Goal: Task Accomplishment & Management: Manage account settings

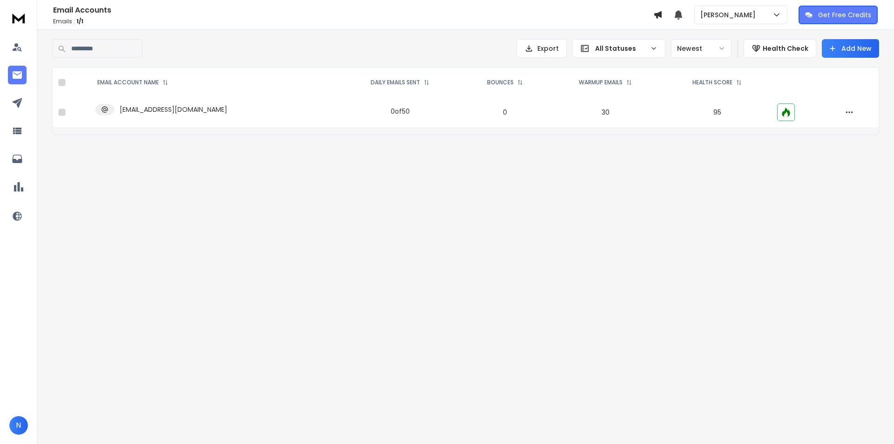
scroll to position [106, 0]
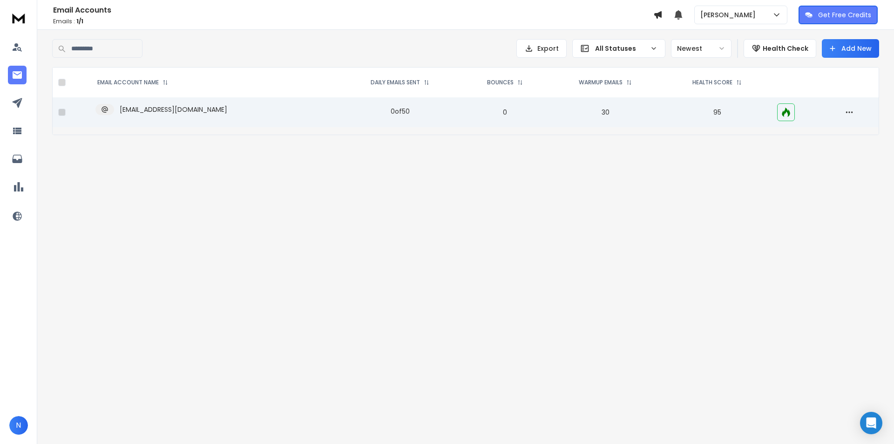
click at [637, 118] on td "30" at bounding box center [605, 112] width 115 height 30
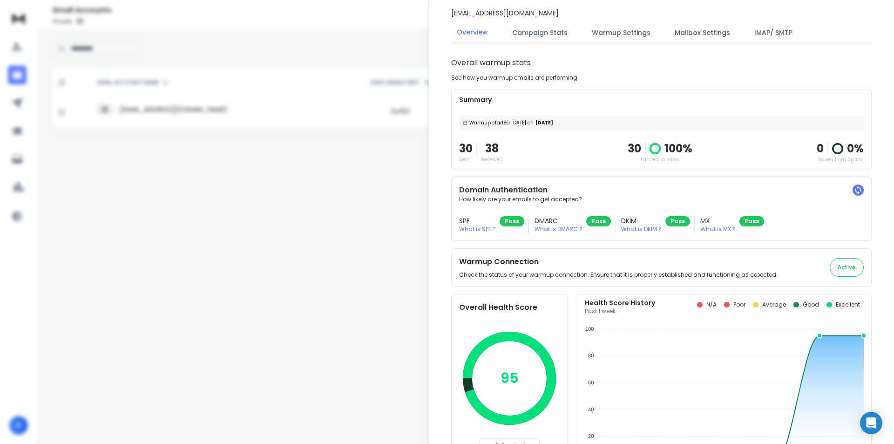
scroll to position [0, 0]
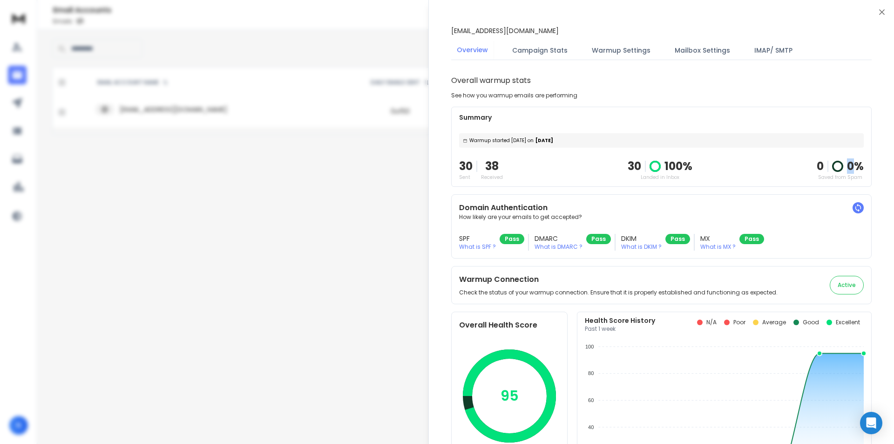
drag, startPoint x: 845, startPoint y: 168, endPoint x: 854, endPoint y: 169, distance: 8.9
type textarea "*"
click at [854, 169] on p "0 %" at bounding box center [855, 166] width 17 height 15
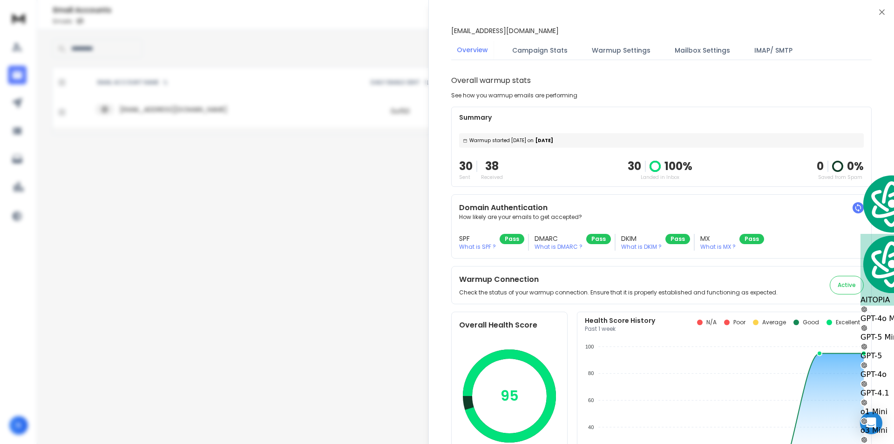
click at [763, 194] on div "Domain Authentication How likely are your emails to get accepted? SPF What is S…" at bounding box center [661, 226] width 420 height 64
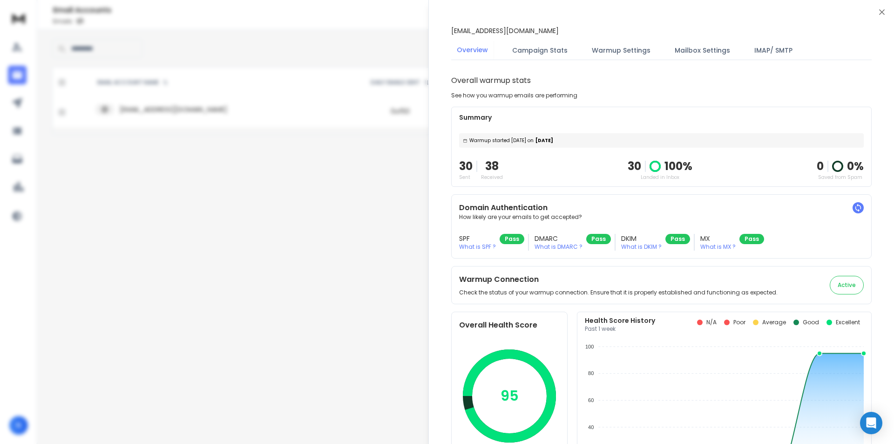
click at [548, 46] on button "Campaign Stats" at bounding box center [539, 50] width 67 height 20
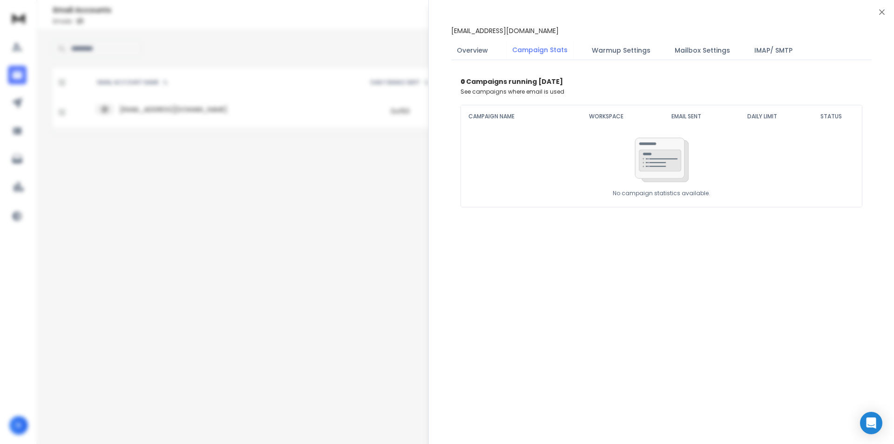
click at [639, 50] on button "Warmup Settings" at bounding box center [621, 50] width 70 height 20
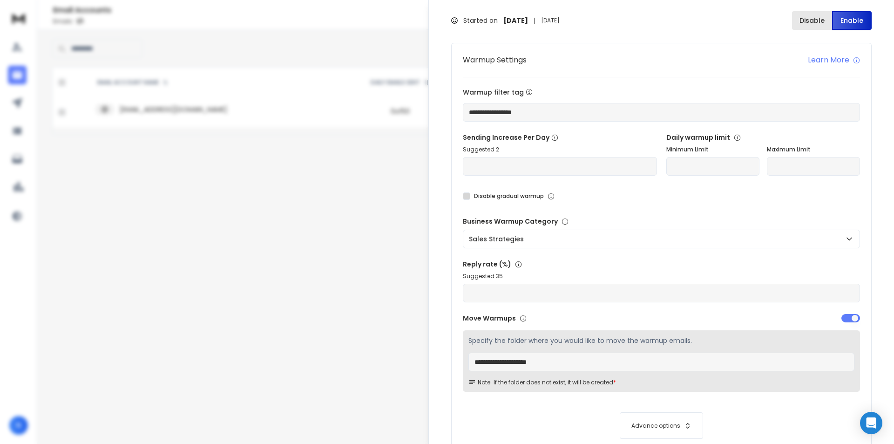
scroll to position [93, 0]
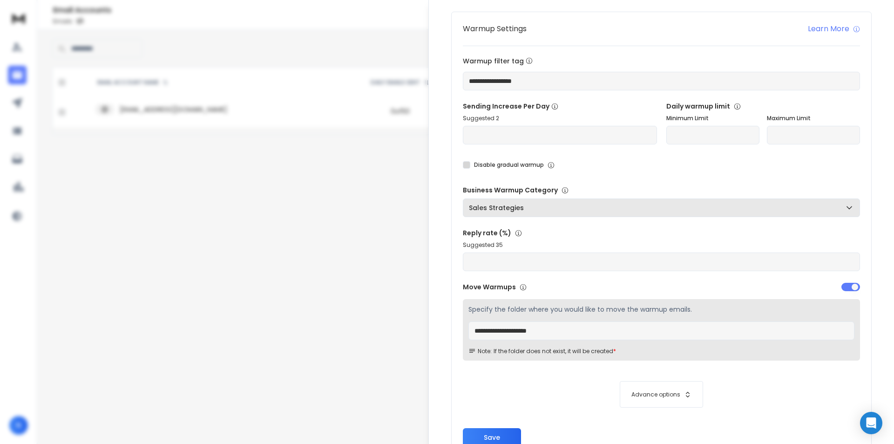
click at [554, 210] on div "Sales Strategies" at bounding box center [661, 207] width 385 height 9
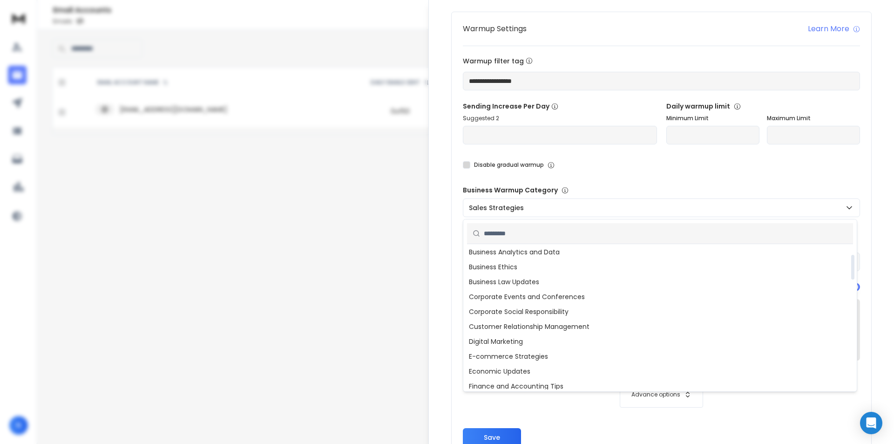
scroll to position [0, 0]
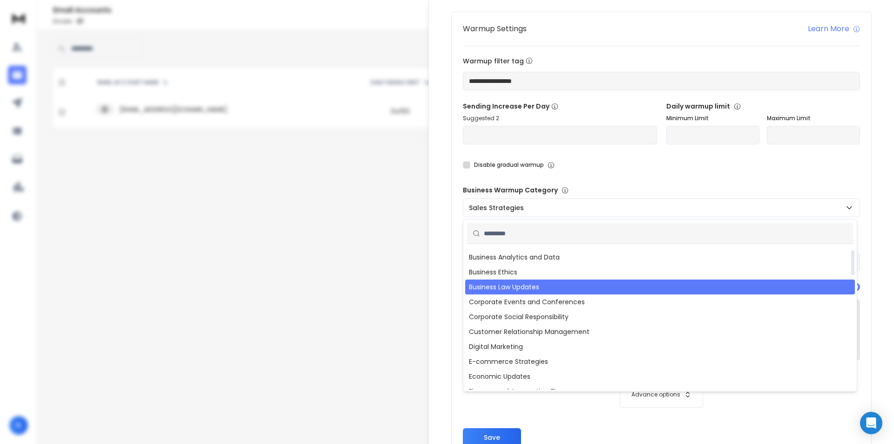
click at [353, 223] on div at bounding box center [447, 222] width 894 height 444
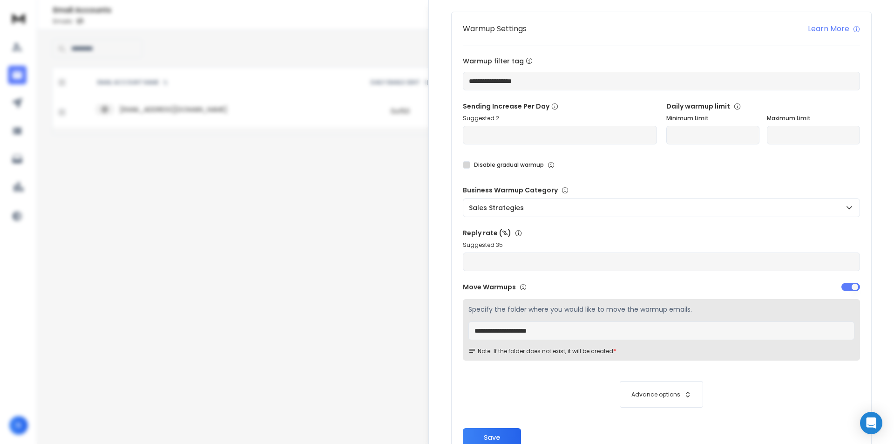
click at [491, 434] on button "Save" at bounding box center [492, 437] width 58 height 19
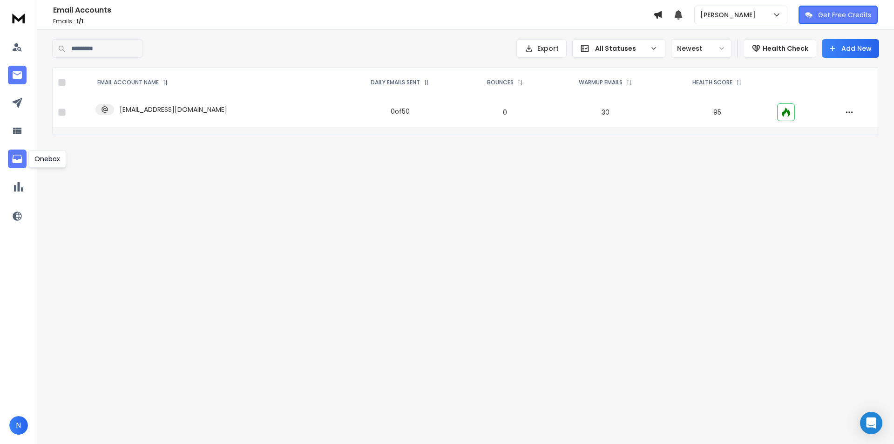
click at [21, 157] on icon at bounding box center [17, 159] width 10 height 8
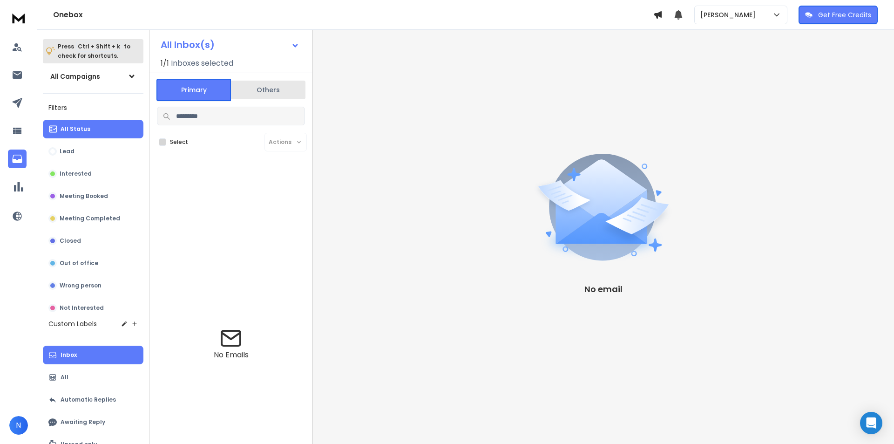
click at [258, 87] on button "Others" at bounding box center [268, 90] width 74 height 20
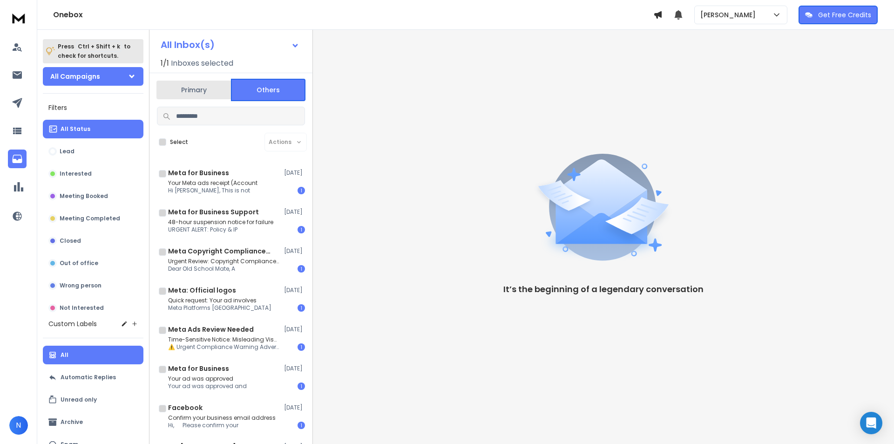
click at [88, 76] on h1 "All Campaigns" at bounding box center [75, 76] width 50 height 9
